Goal: Communication & Community: Answer question/provide support

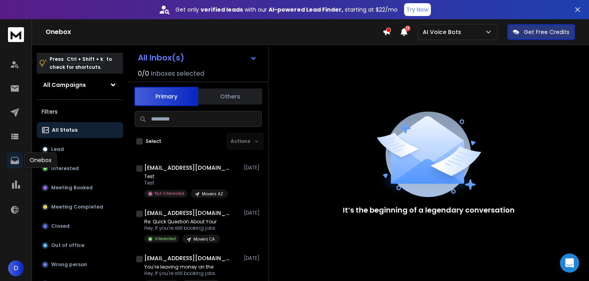
drag, startPoint x: 0, startPoint y: 0, endPoint x: 14, endPoint y: 155, distance: 156.1
click at [14, 155] on icon at bounding box center [15, 160] width 10 height 10
click at [18, 110] on icon at bounding box center [14, 112] width 8 height 8
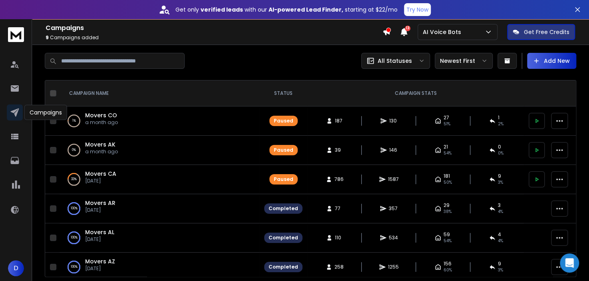
click at [13, 118] on link at bounding box center [15, 112] width 16 height 16
click at [17, 165] on link at bounding box center [15, 160] width 16 height 16
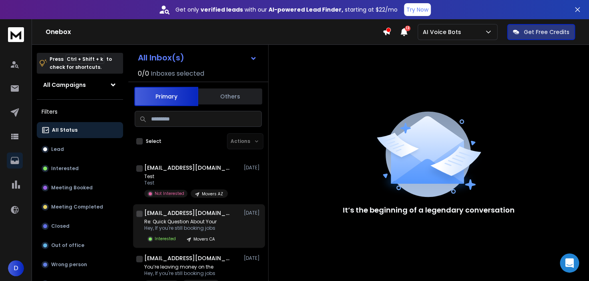
click at [235, 223] on div "Re: Quick Question About Your Hey, If you're still booking jobs Interested Move…" at bounding box center [203, 230] width 118 height 24
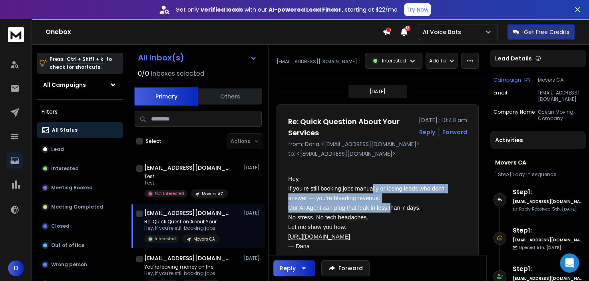
drag, startPoint x: 372, startPoint y: 188, endPoint x: 398, endPoint y: 211, distance: 34.6
click at [398, 211] on b "Hey, If you're still booking jobs manually or losing leads who don’t answer — y…" at bounding box center [374, 212] width 173 height 77
click at [398, 211] on span "Our AI Agent can plug that leak in less than 7 days." at bounding box center [354, 207] width 133 height 6
drag, startPoint x: 415, startPoint y: 183, endPoint x: 429, endPoint y: 207, distance: 28.3
click at [429, 207] on b "Hey, If you're still booking jobs manually or losing leads who don’t answer — y…" at bounding box center [374, 212] width 173 height 77
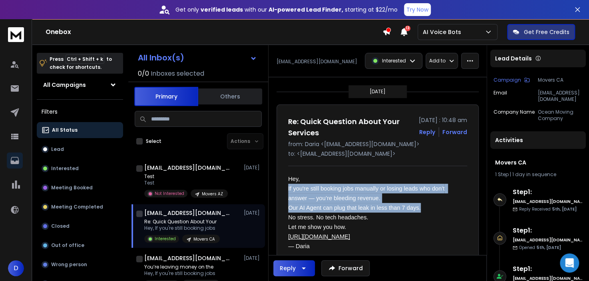
click at [430, 208] on div "Our AI Agent can plug that leak in less than 7 days." at bounding box center [374, 208] width 173 height 10
